Goal: Task Accomplishment & Management: Manage account settings

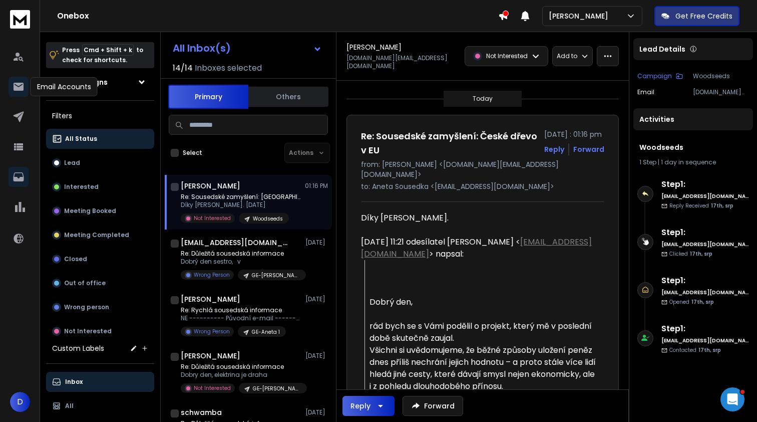
click at [19, 84] on icon at bounding box center [19, 87] width 10 height 8
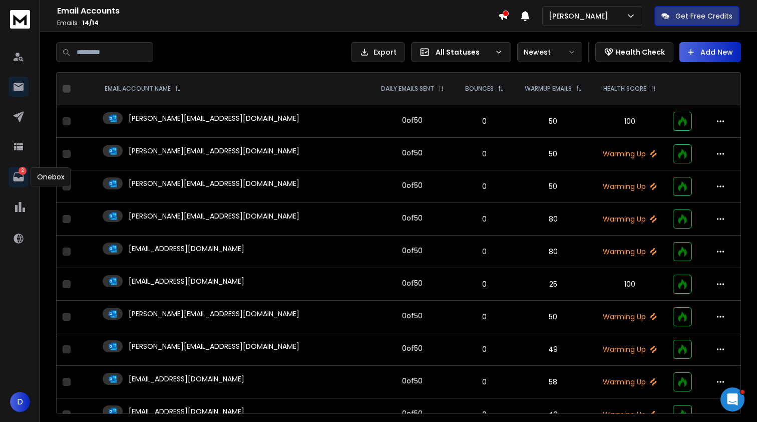
click at [14, 167] on link "2" at bounding box center [19, 177] width 20 height 20
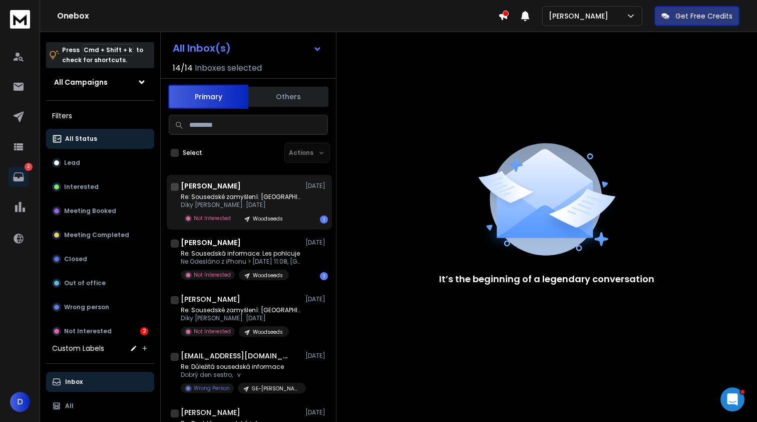
click at [227, 192] on div "Petr Pleva 17 Aug Re: Sousedské zamyšlení: České dřevo Díky Aneto. ne 17. 8. No…" at bounding box center [254, 202] width 147 height 43
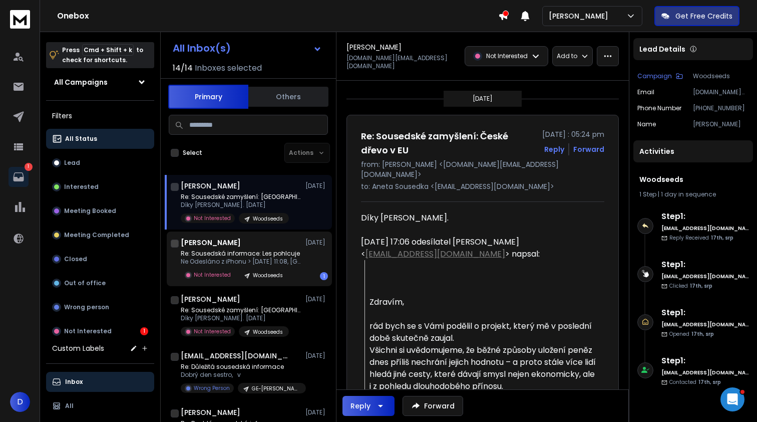
click at [239, 248] on div "David Soukup 17 Aug Re: Sousedská informace: Les pohlcuje Ne Odesláno z iPhonu …" at bounding box center [254, 258] width 147 height 43
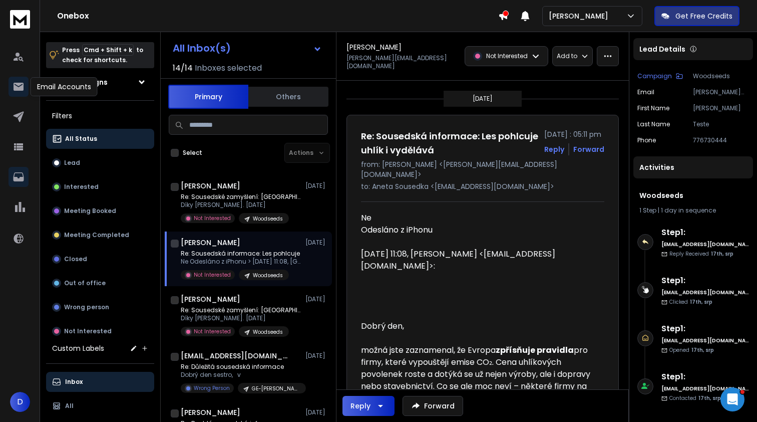
click at [24, 93] on link at bounding box center [19, 87] width 20 height 20
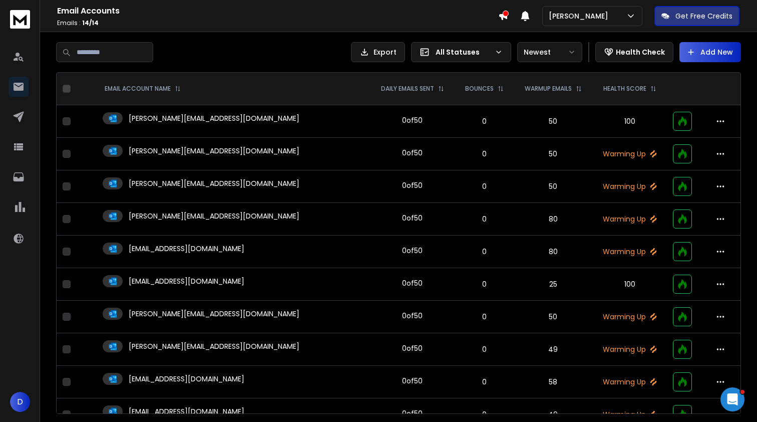
scroll to position [156, 0]
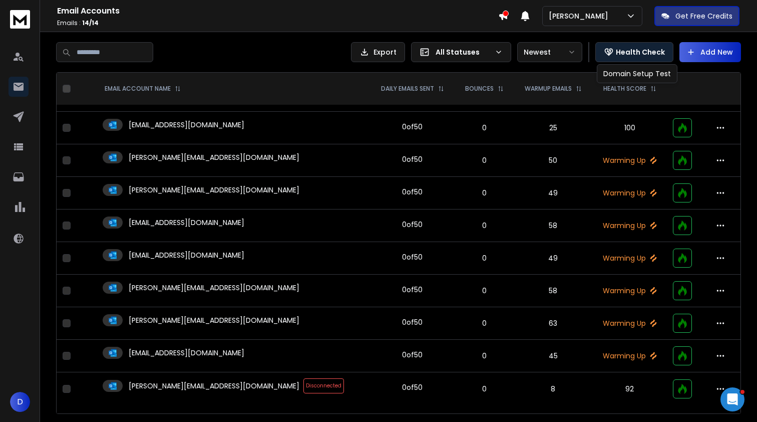
click at [658, 53] on p "Health Check" at bounding box center [640, 52] width 49 height 10
click at [20, 113] on icon at bounding box center [18, 116] width 11 height 11
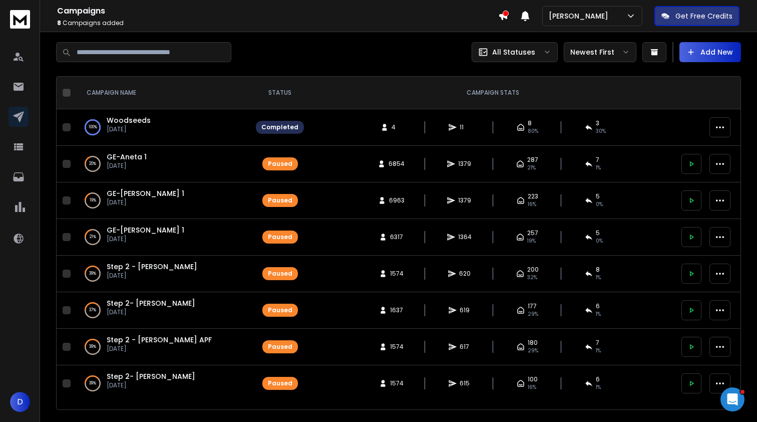
click at [188, 116] on div "100 % Woodseeds 7 days ago" at bounding box center [162, 127] width 155 height 24
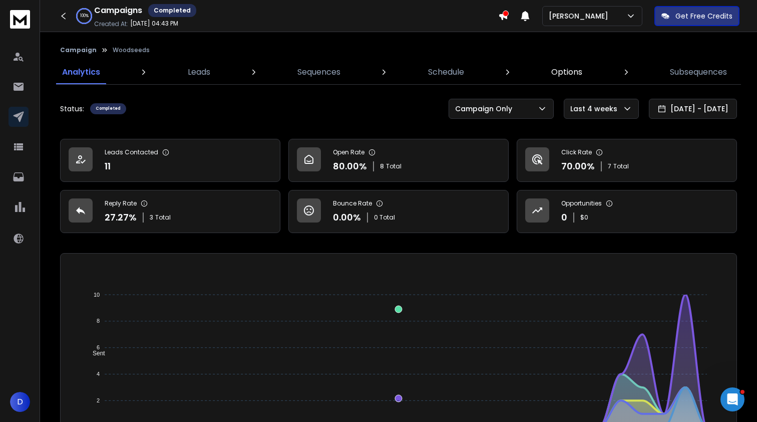
click at [555, 77] on p "Options" at bounding box center [566, 72] width 31 height 12
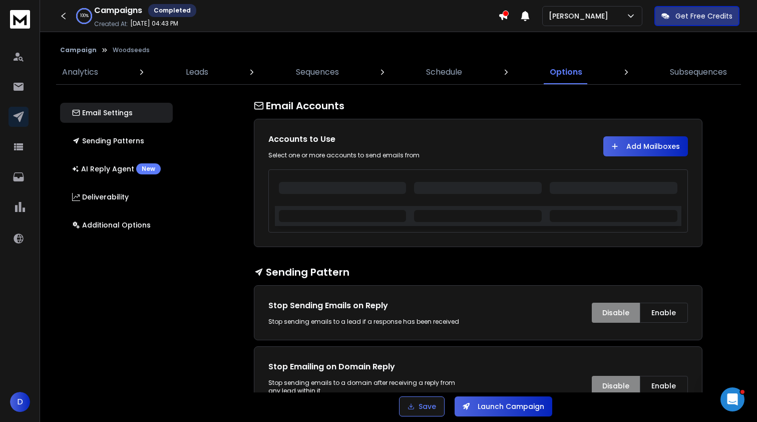
type input "***"
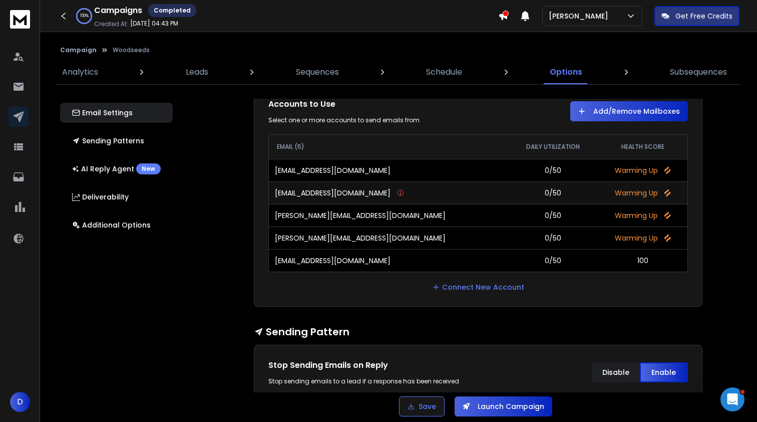
scroll to position [42, 0]
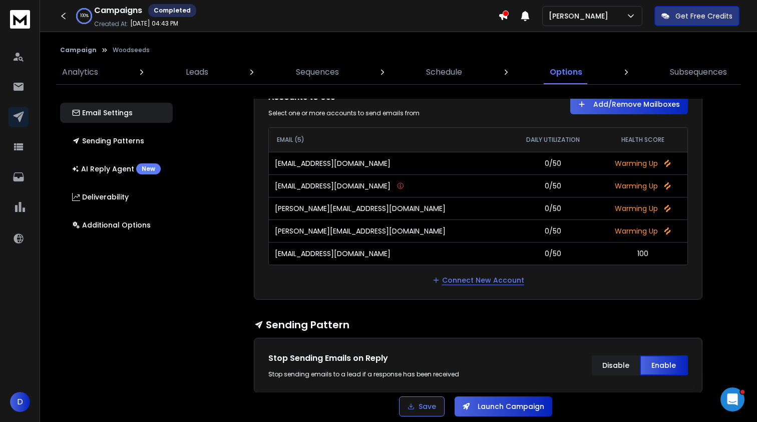
click at [481, 281] on link "Connect New Account" at bounding box center [478, 280] width 92 height 10
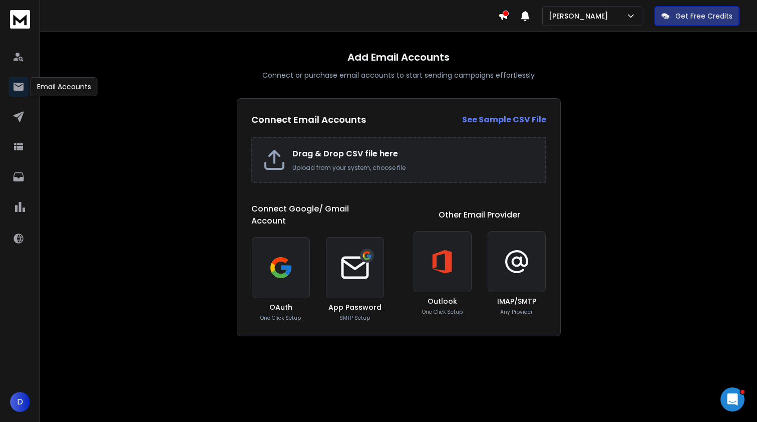
click at [13, 91] on icon at bounding box center [19, 87] width 12 height 12
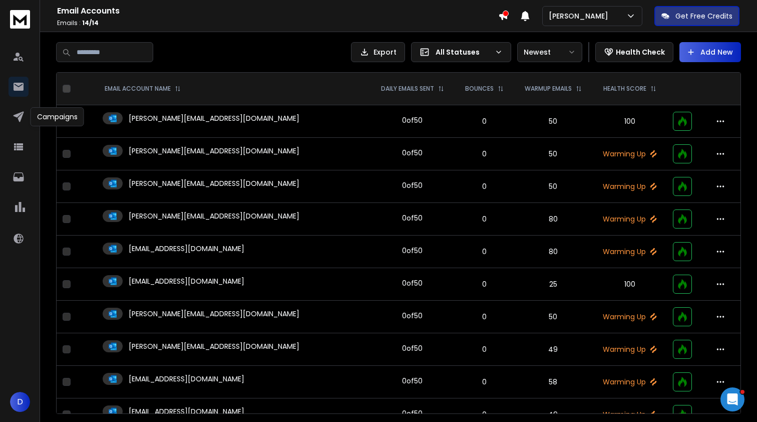
click at [29, 112] on div at bounding box center [20, 119] width 23 height 24
click at [27, 114] on link at bounding box center [19, 117] width 20 height 20
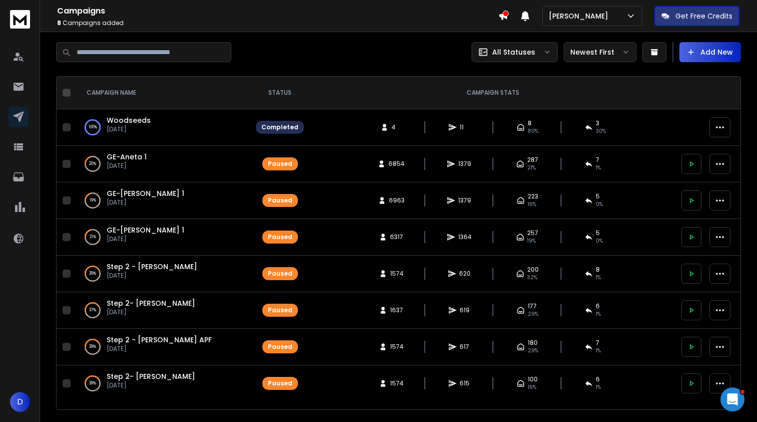
click at [202, 127] on div "100 % Woodseeds 7 days ago" at bounding box center [162, 127] width 155 height 24
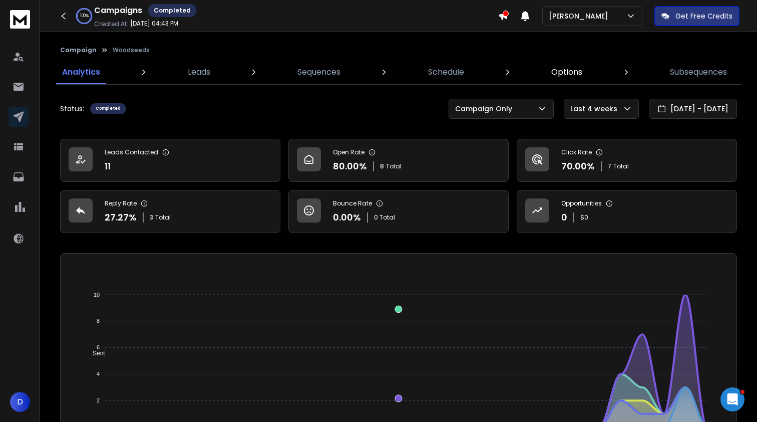
click at [554, 75] on p "Options" at bounding box center [566, 72] width 31 height 12
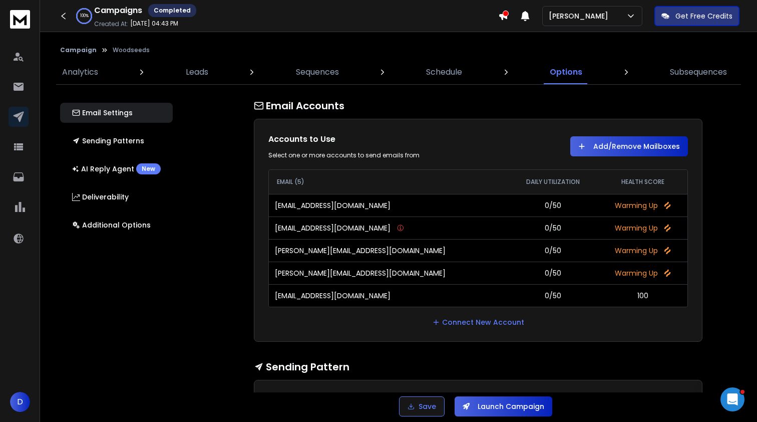
click at [609, 151] on button "Add/Remove Mailboxes" at bounding box center [629, 146] width 118 height 20
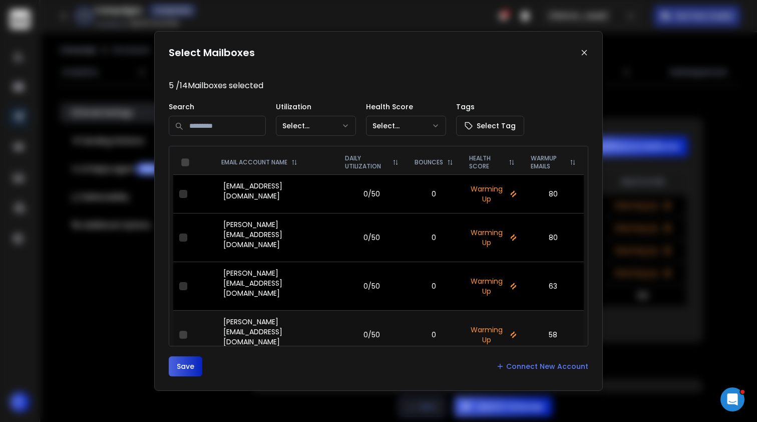
click at [184, 330] on button "button" at bounding box center [183, 334] width 8 height 8
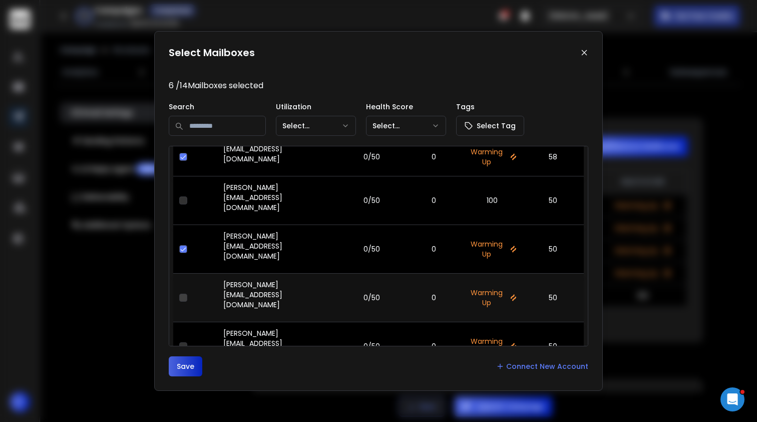
scroll to position [225, 0]
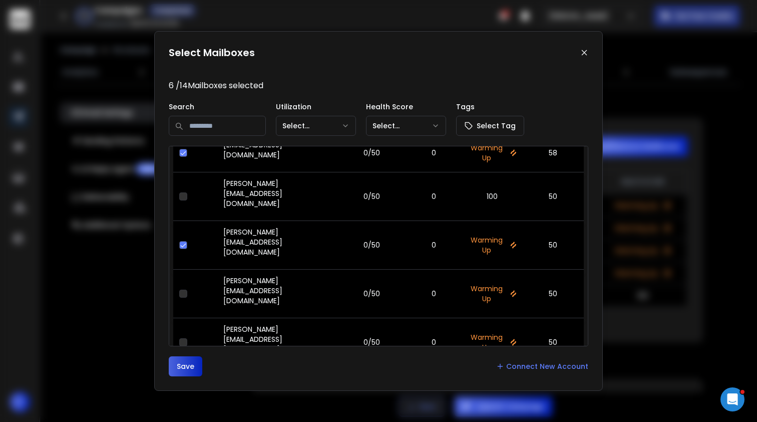
click at [181, 382] on button "button" at bounding box center [183, 386] width 8 height 8
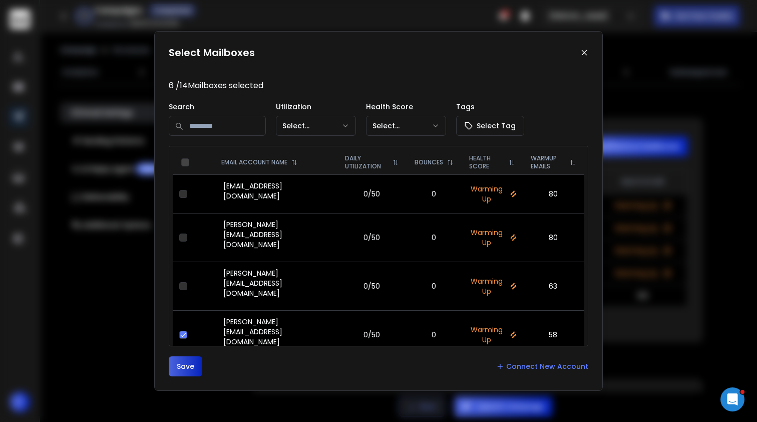
scroll to position [0, 0]
click at [187, 359] on button "Save" at bounding box center [186, 366] width 34 height 20
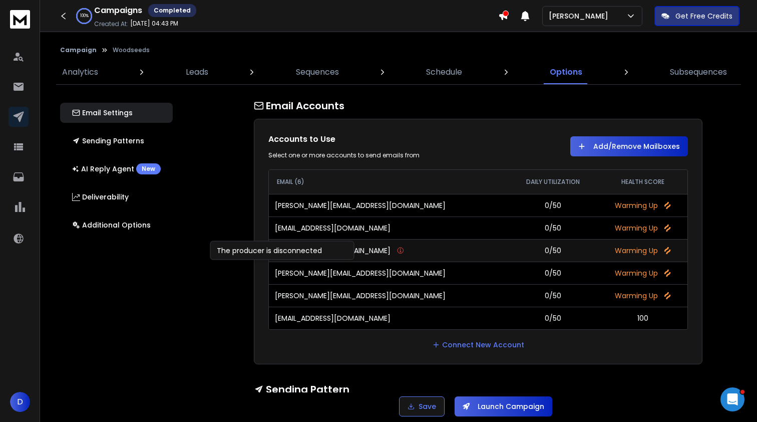
click at [397, 252] on icon at bounding box center [401, 250] width 8 height 8
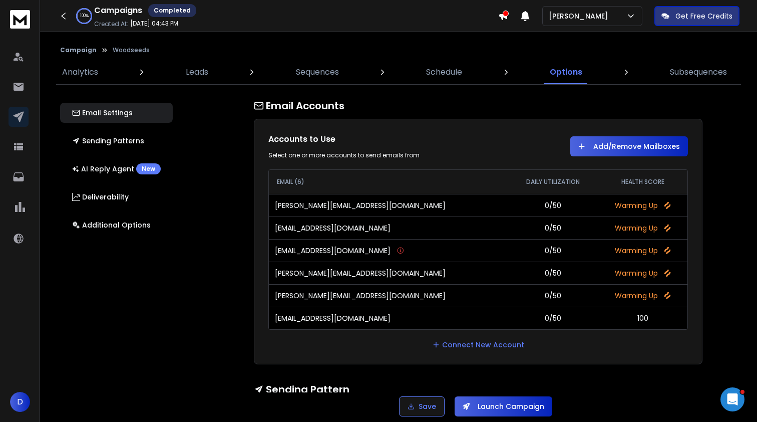
click at [599, 152] on button "Add/Remove Mailboxes" at bounding box center [629, 146] width 118 height 20
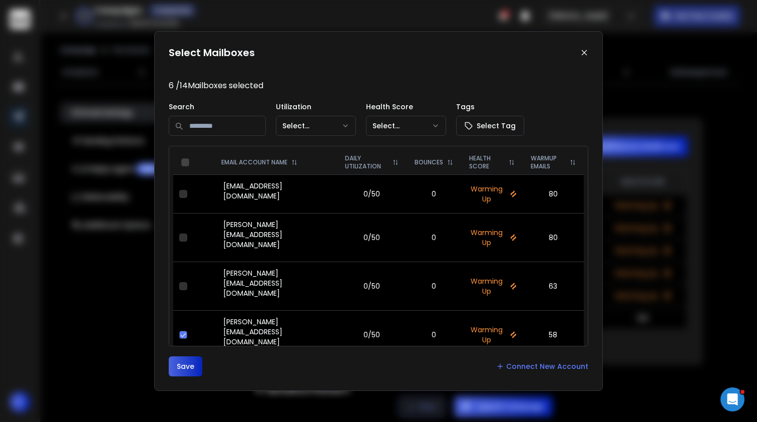
click at [184, 374] on button "button" at bounding box center [183, 378] width 8 height 8
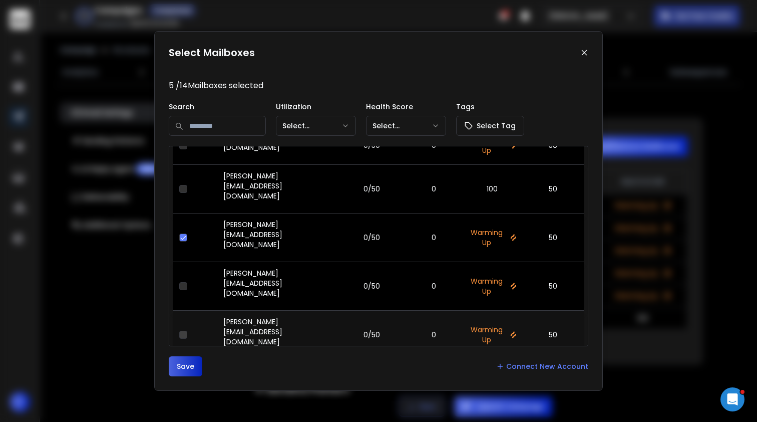
scroll to position [242, 0]
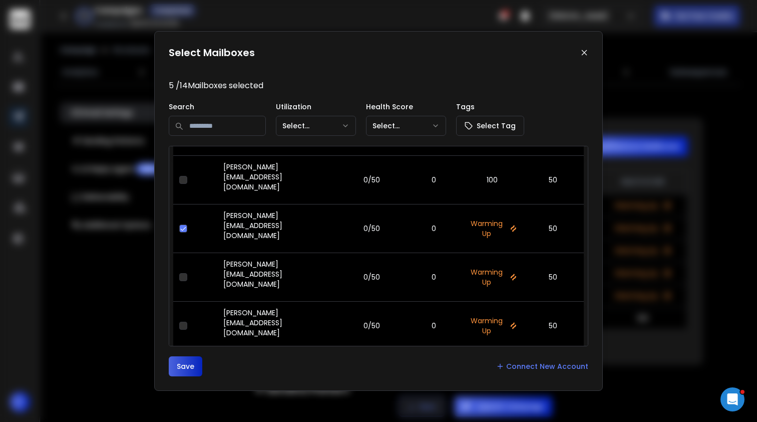
click at [191, 368] on button "Save" at bounding box center [186, 366] width 34 height 20
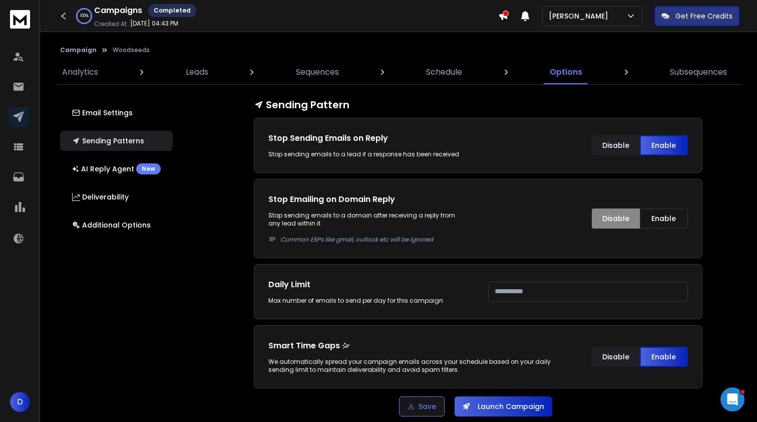
scroll to position [285, 0]
click at [518, 293] on input "***" at bounding box center [588, 290] width 200 height 20
type input "***"
click at [226, 327] on div "Email Accounts Accounts to Use Select one or more accounts to send emails from …" at bounding box center [484, 245] width 590 height 293
click at [432, 113] on div "Campaign Woodseeds Analytics Leads Sequences Schedule Options Subsequences Emai…" at bounding box center [398, 72] width 717 height 81
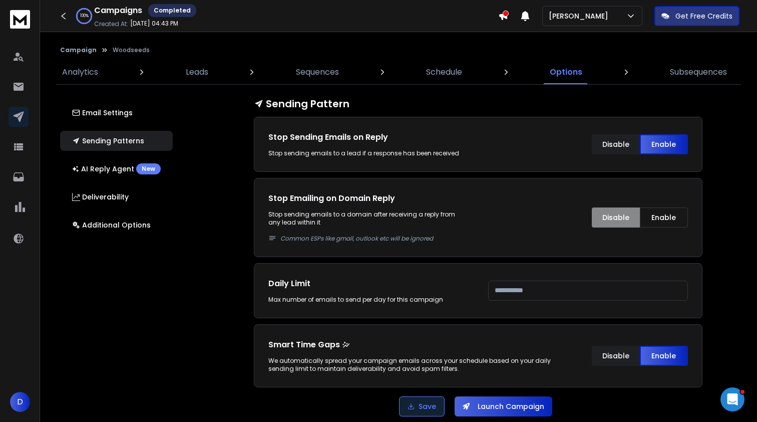
click at [424, 410] on button "Save" at bounding box center [422, 406] width 46 height 20
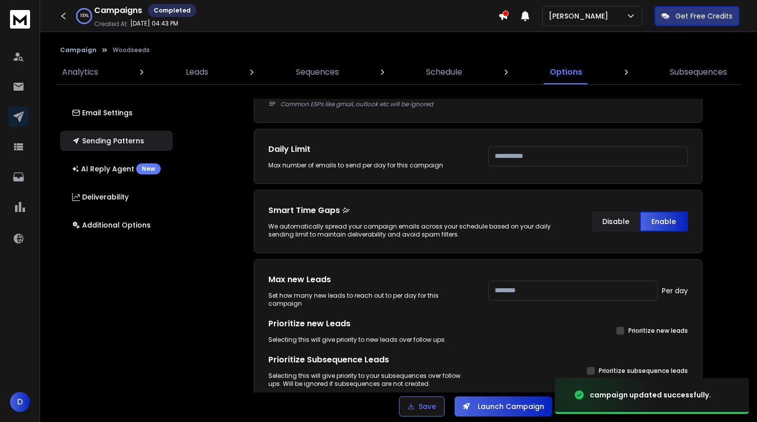
scroll to position [425, 0]
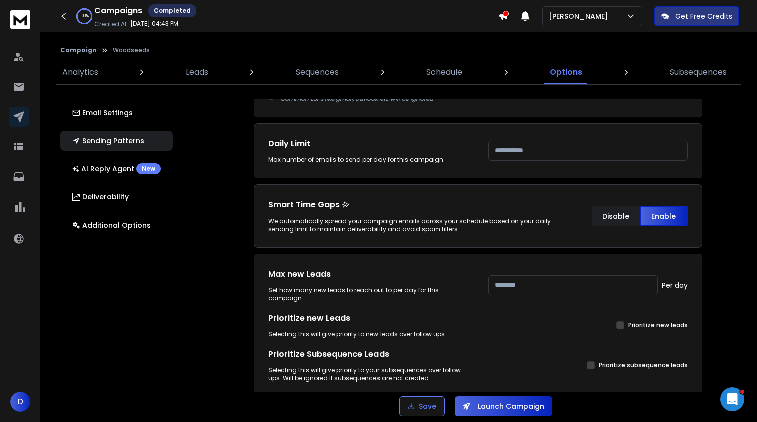
click at [520, 282] on input "***" at bounding box center [573, 285] width 170 height 20
type input "***"
click at [223, 303] on div "Email Accounts Accounts to Use Select one or more accounts to send emails from …" at bounding box center [484, 245] width 590 height 293
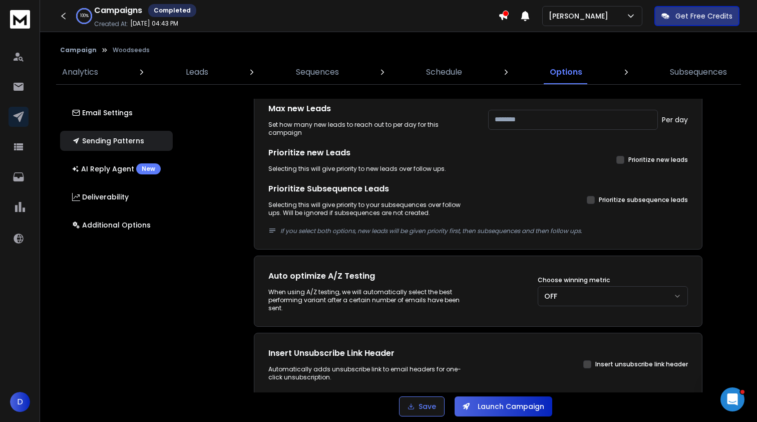
scroll to position [595, 0]
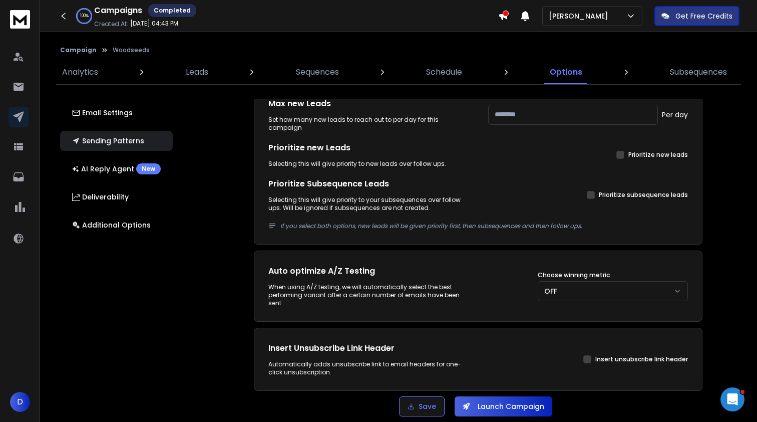
click at [607, 285] on button "OFF" at bounding box center [613, 291] width 150 height 20
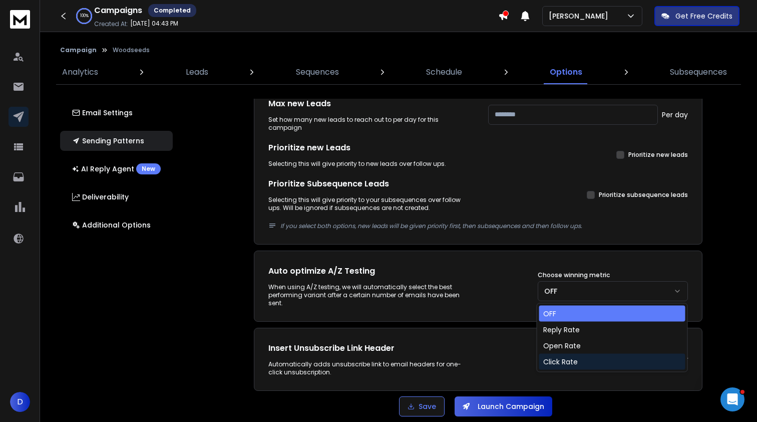
select select "**********"
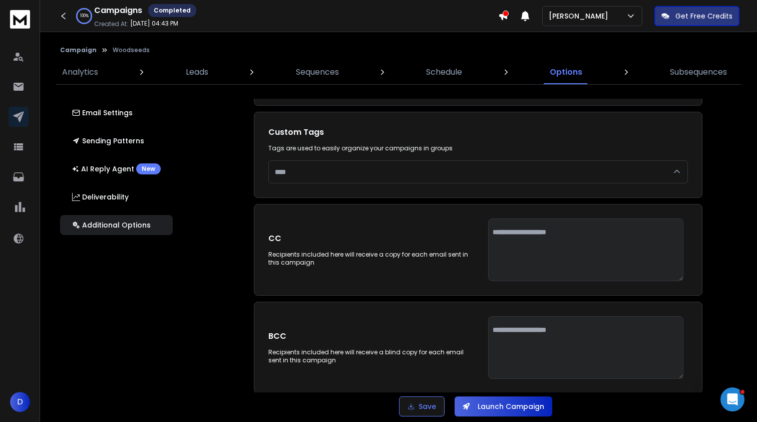
scroll to position [2006, 0]
click at [427, 411] on button "Save" at bounding box center [422, 406] width 46 height 20
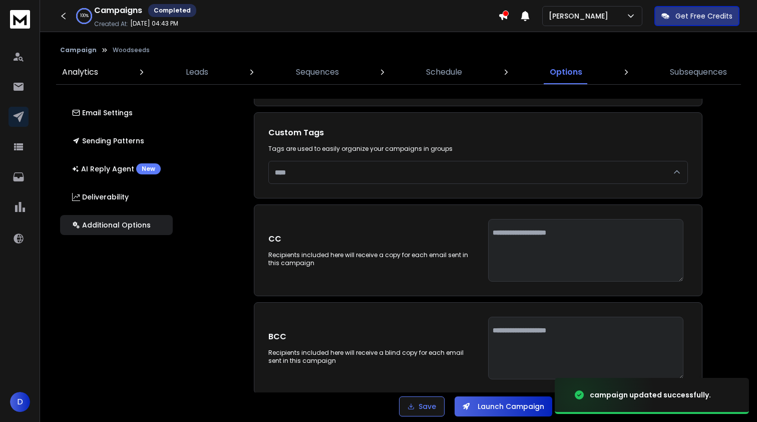
click at [81, 70] on p "Analytics" at bounding box center [80, 72] width 36 height 12
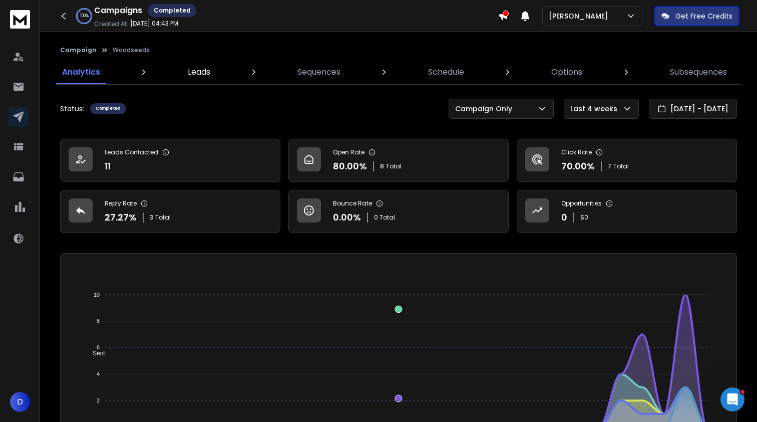
click at [197, 74] on p "Leads" at bounding box center [199, 72] width 23 height 12
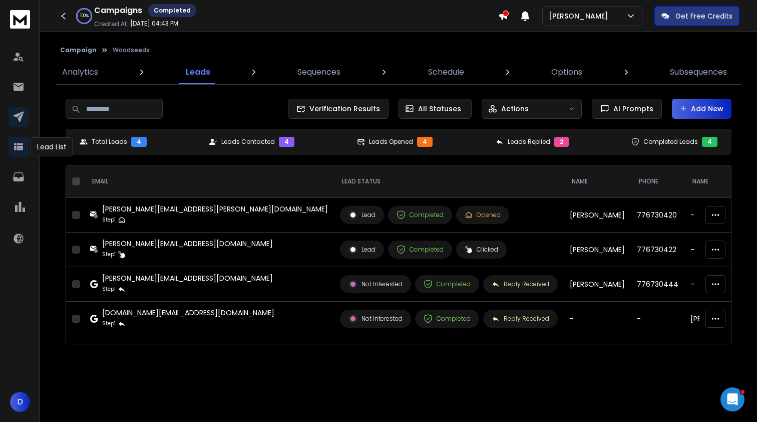
click at [19, 145] on icon at bounding box center [19, 147] width 12 height 12
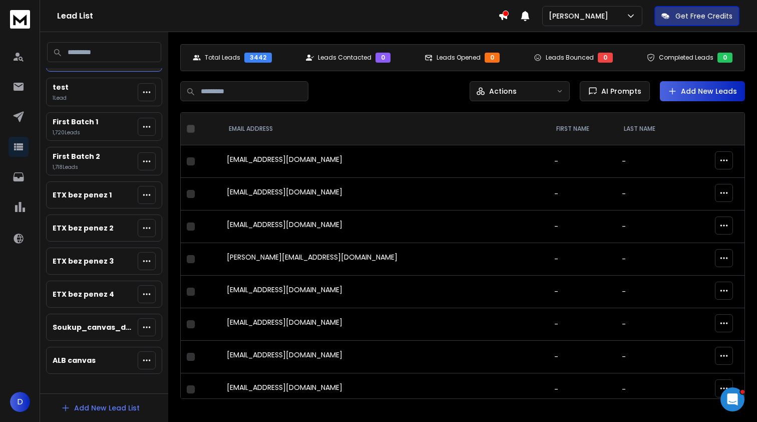
scroll to position [25, 0]
click at [20, 120] on icon at bounding box center [18, 116] width 11 height 11
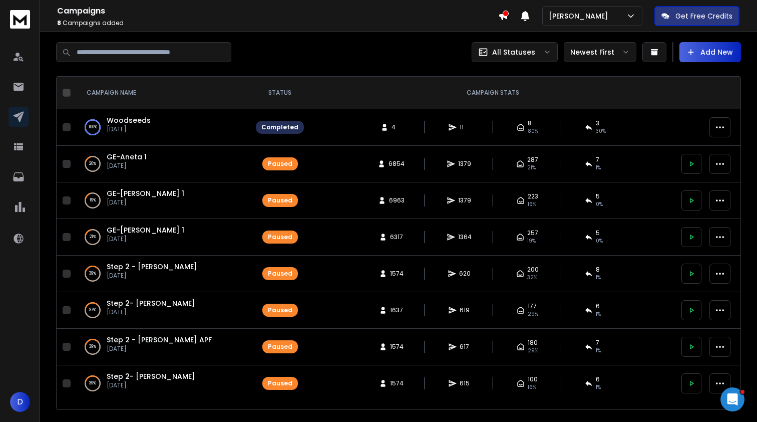
click at [140, 123] on span "Woodseeds" at bounding box center [129, 120] width 44 height 10
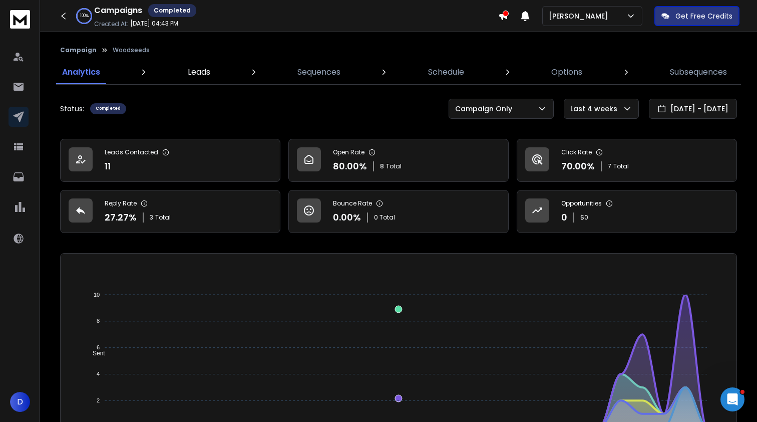
click at [196, 75] on p "Leads" at bounding box center [199, 72] width 23 height 12
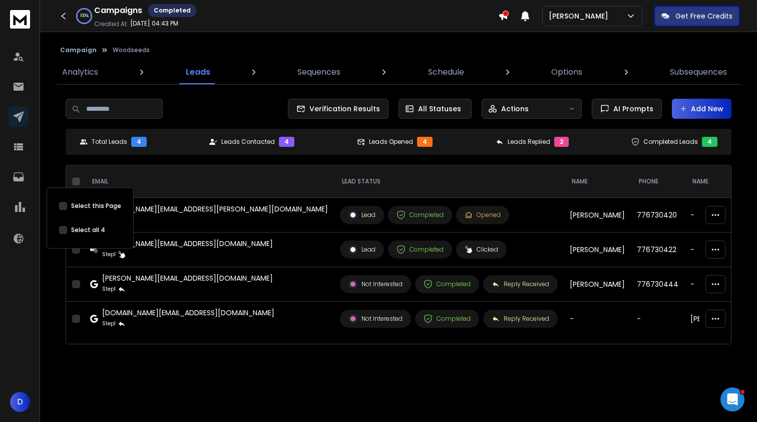
click at [78, 182] on button "Select this Page" at bounding box center [76, 181] width 8 height 8
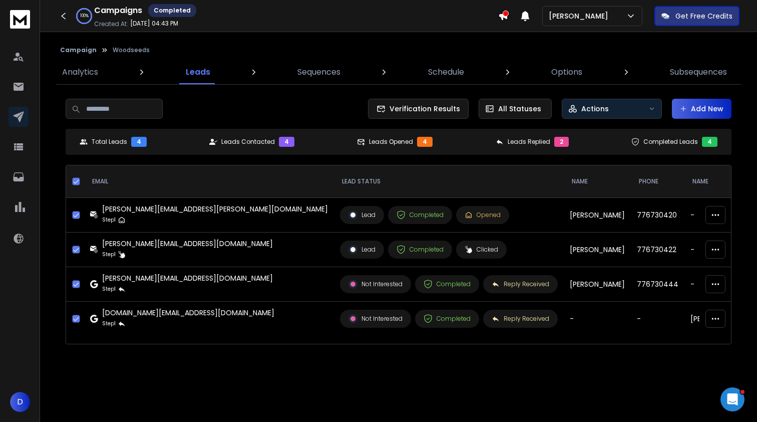
click at [592, 110] on p "Actions" at bounding box center [595, 109] width 28 height 10
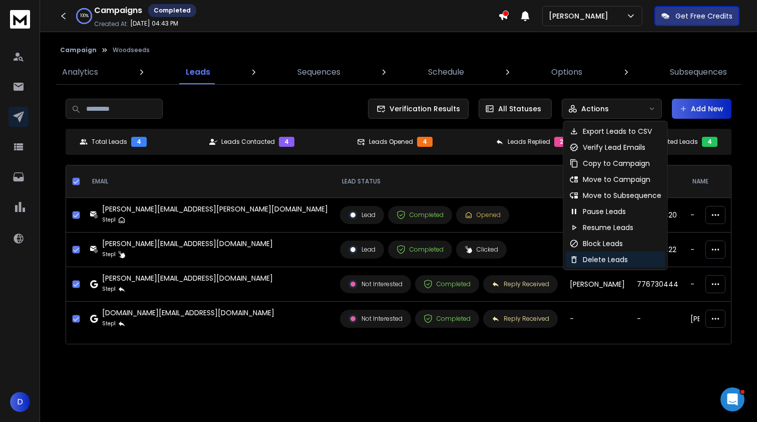
click at [600, 260] on p "Delete Leads" at bounding box center [605, 259] width 45 height 10
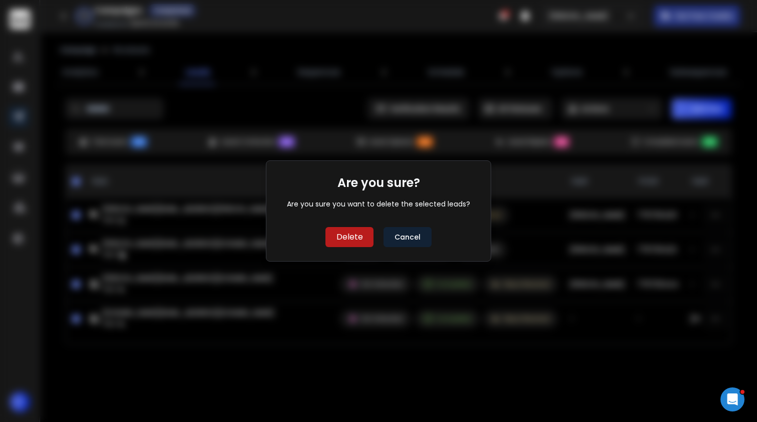
click at [337, 235] on button "Delete" at bounding box center [349, 237] width 48 height 20
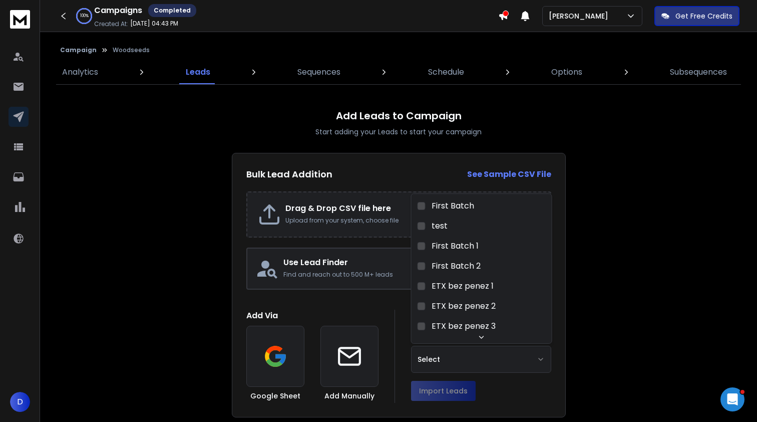
click at [458, 354] on button "Select" at bounding box center [481, 359] width 140 height 27
click at [422, 307] on button "button" at bounding box center [422, 306] width 8 height 8
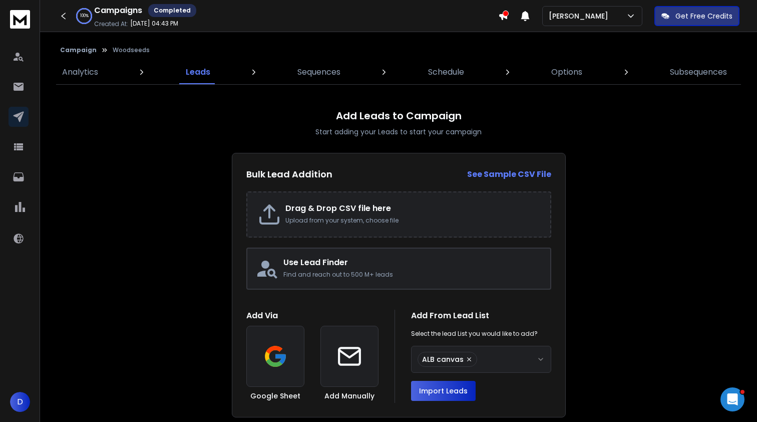
click at [458, 396] on button "Import Leads" at bounding box center [443, 391] width 65 height 20
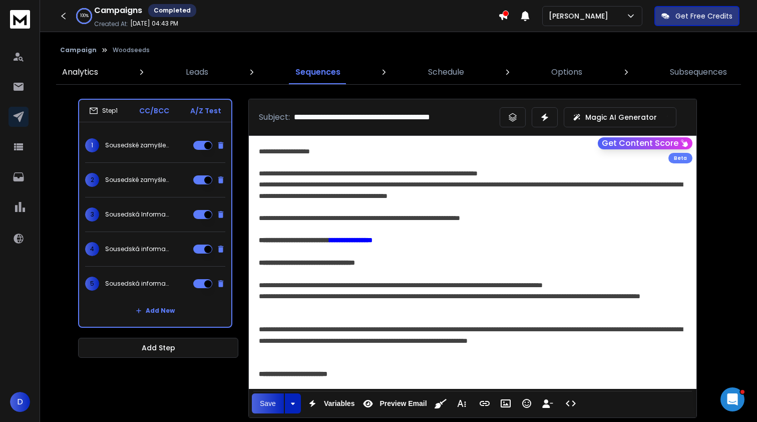
click at [92, 75] on p "Analytics" at bounding box center [80, 72] width 36 height 12
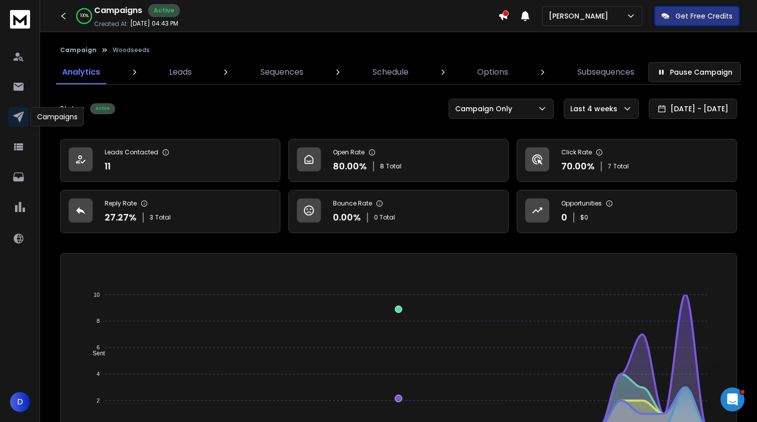
click at [15, 116] on icon at bounding box center [18, 116] width 11 height 11
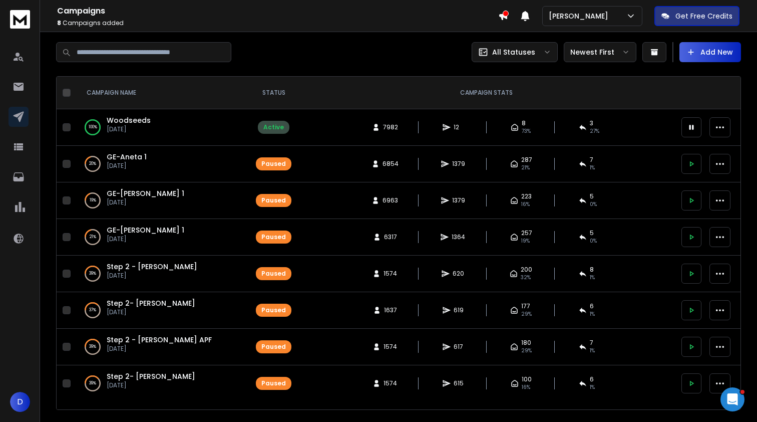
click at [192, 127] on div "100 % Woodseeds 7 days ago" at bounding box center [162, 127] width 155 height 24
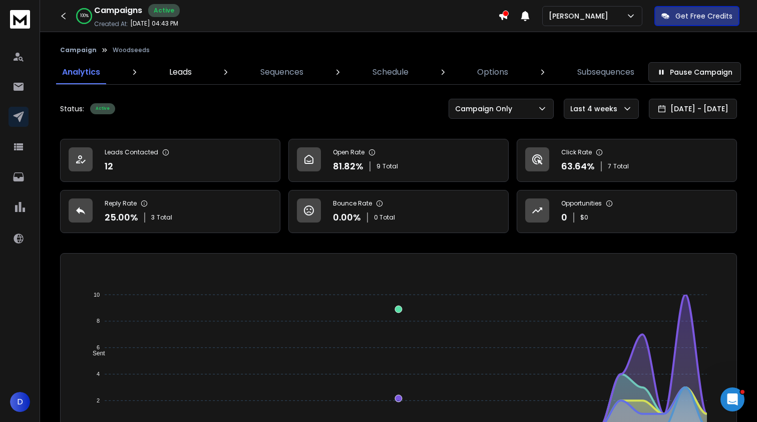
click at [176, 75] on p "Leads" at bounding box center [180, 72] width 23 height 12
